Goal: Task Accomplishment & Management: Use online tool/utility

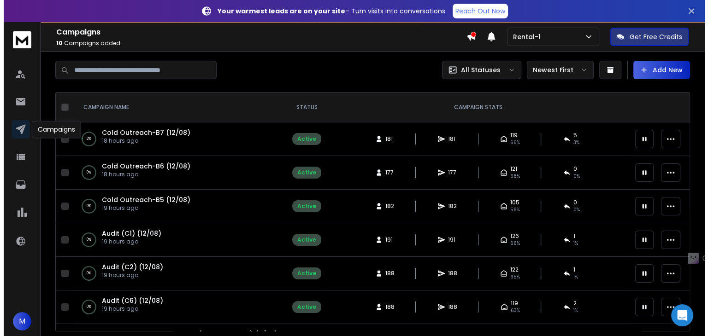
scroll to position [11, 0]
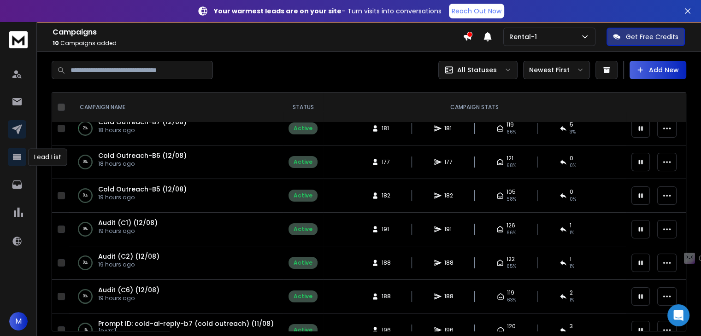
click at [16, 161] on icon at bounding box center [17, 157] width 11 height 11
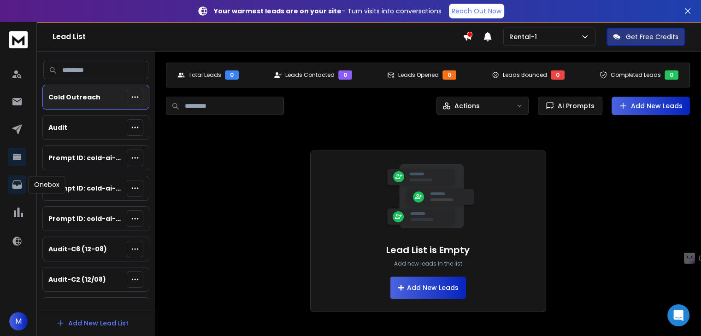
click at [22, 189] on icon at bounding box center [17, 184] width 11 height 11
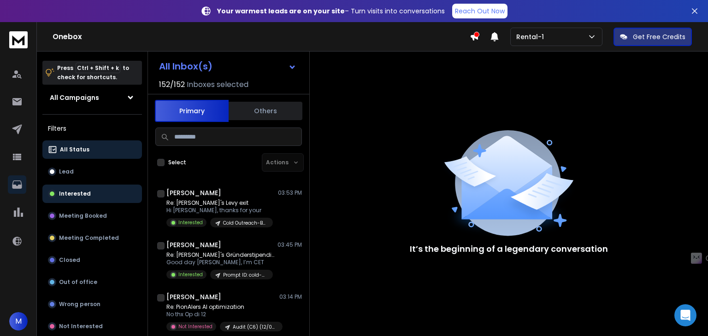
click at [49, 198] on button "Interested" at bounding box center [92, 194] width 100 height 18
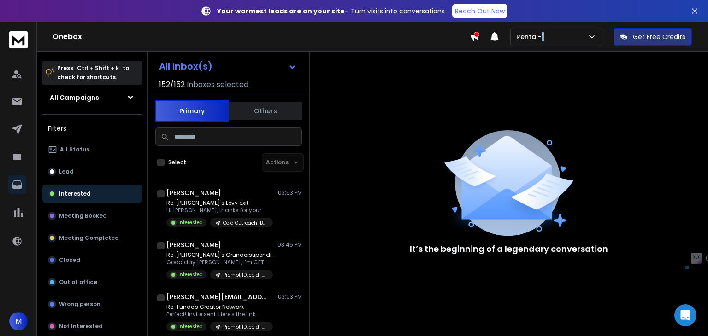
click at [543, 26] on div "Onebox Rental-1 Get Free Credits" at bounding box center [354, 36] width 708 height 29
click at [542, 34] on p "Rental-1" at bounding box center [531, 36] width 31 height 9
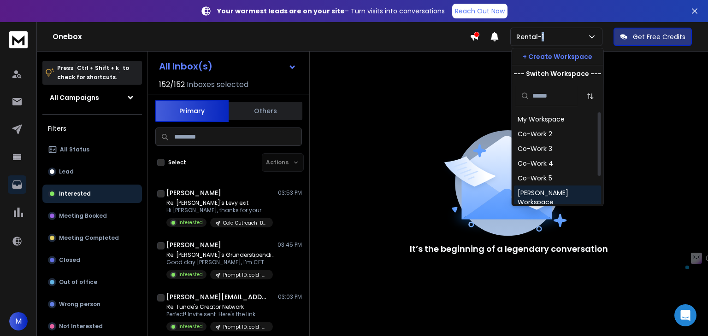
click at [541, 190] on div "[PERSON_NAME] Workspace" at bounding box center [557, 197] width 80 height 18
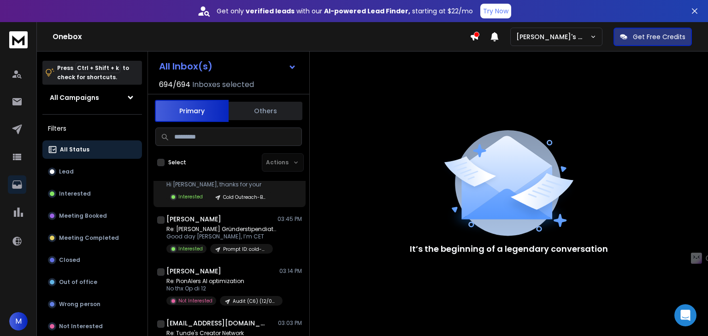
scroll to position [138, 0]
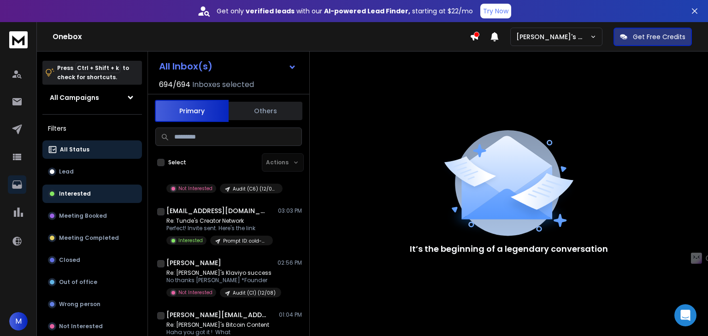
click at [65, 200] on button "Interested" at bounding box center [92, 194] width 100 height 18
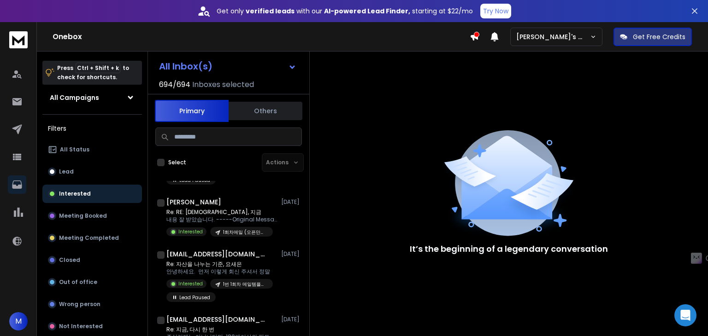
scroll to position [737, 0]
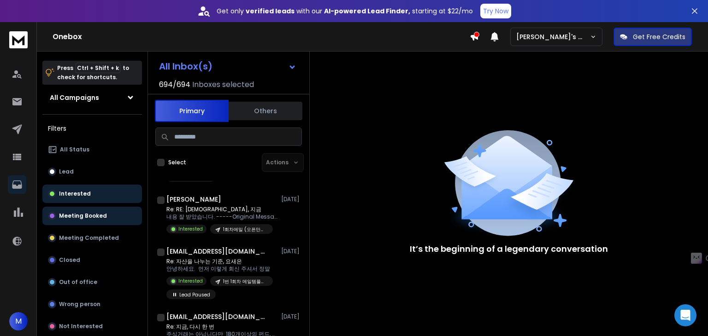
click at [80, 221] on button "Meeting Booked" at bounding box center [92, 216] width 100 height 18
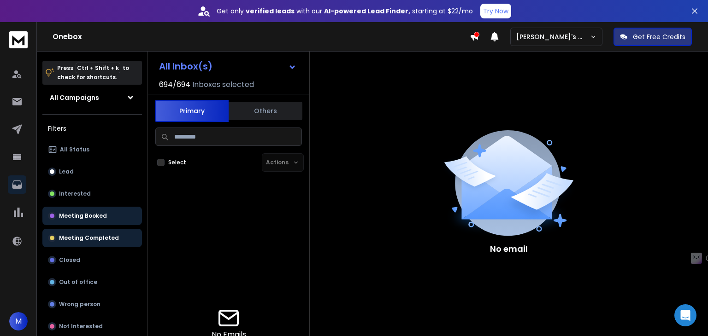
click at [74, 235] on p "Meeting Completed" at bounding box center [89, 238] width 60 height 7
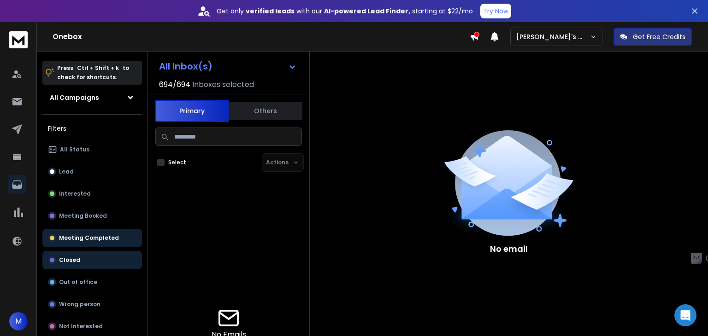
click at [70, 258] on p "Closed" at bounding box center [69, 260] width 21 height 7
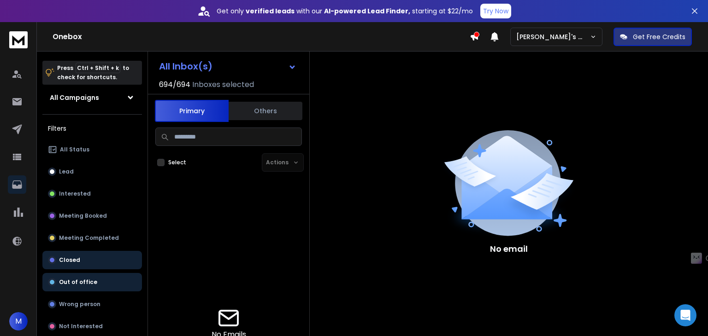
click at [77, 281] on p "Out of office" at bounding box center [78, 282] width 38 height 7
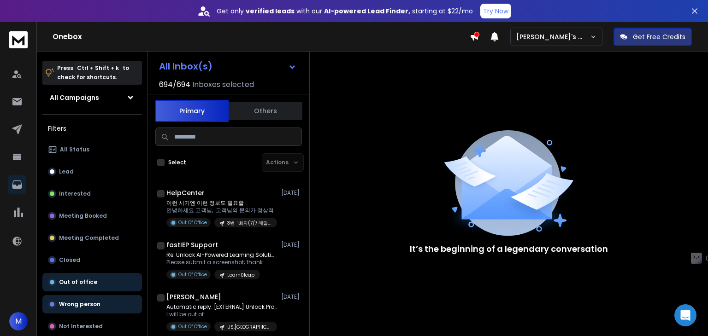
click at [74, 307] on p "Wrong person" at bounding box center [79, 304] width 41 height 7
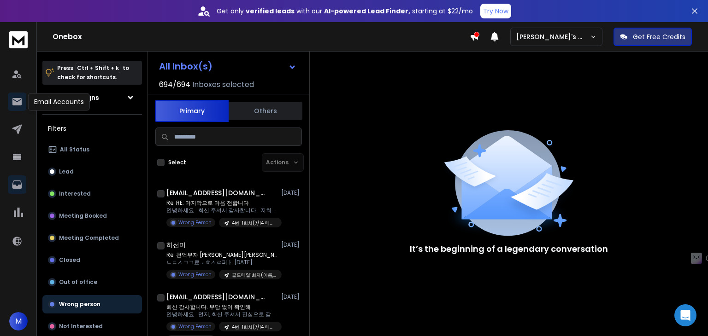
click at [22, 105] on link at bounding box center [17, 102] width 18 height 18
